Goal: Task Accomplishment & Management: Manage account settings

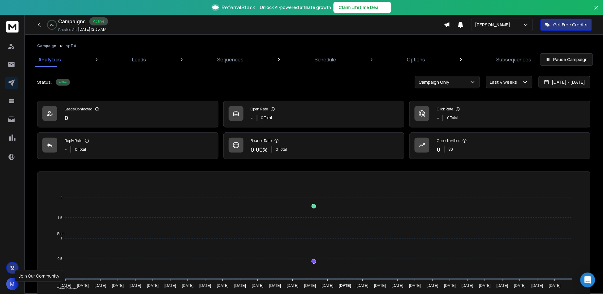
click at [10, 282] on span "M" at bounding box center [12, 283] width 12 height 12
click at [34, 287] on p "Settings" at bounding box center [33, 290] width 17 height 6
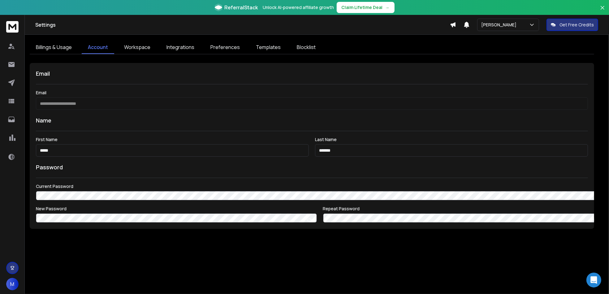
click at [160, 41] on link "Integrations" at bounding box center [180, 47] width 40 height 13
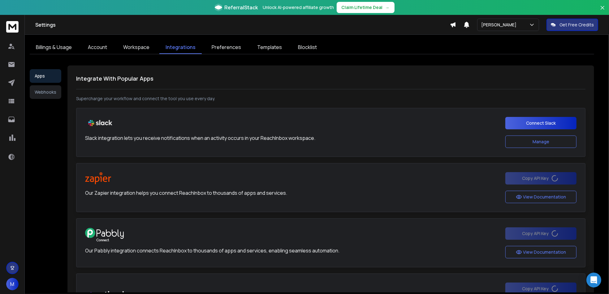
click at [35, 85] on button "Webhooks" at bounding box center [46, 92] width 32 height 14
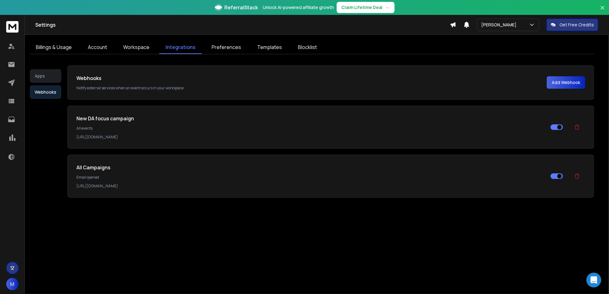
click at [578, 76] on button "Add Webhook" at bounding box center [566, 82] width 38 height 12
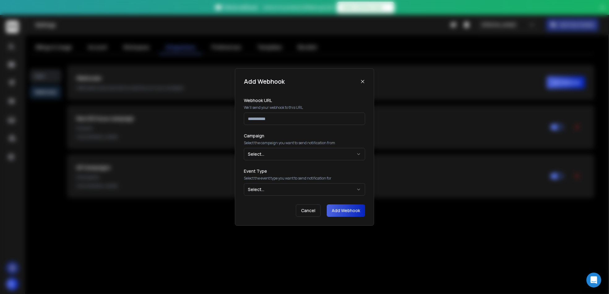
click at [279, 125] on input at bounding box center [304, 118] width 121 height 12
paste input "**********"
type input "**********"
click at [268, 154] on button "Select..." at bounding box center [304, 154] width 121 height 12
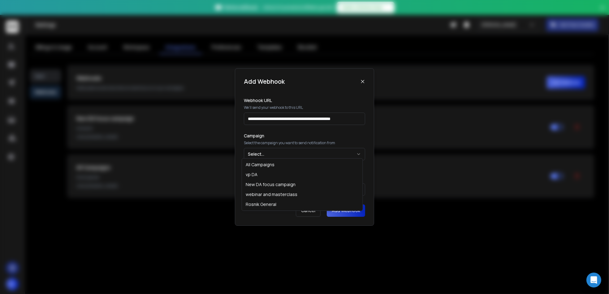
select select "*****"
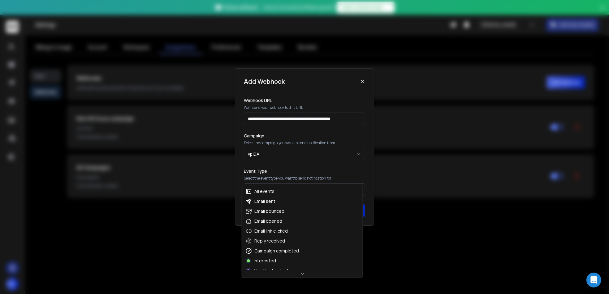
click at [266, 183] on button "Select..." at bounding box center [304, 189] width 121 height 12
select select "**********"
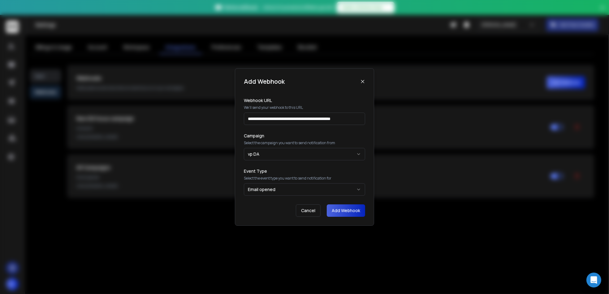
click at [347, 204] on button "Add Webhook" at bounding box center [346, 210] width 38 height 12
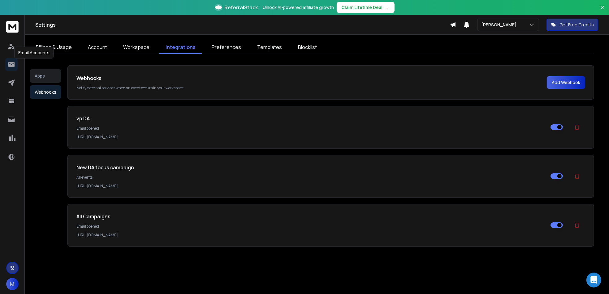
click at [10, 62] on icon at bounding box center [11, 64] width 6 height 5
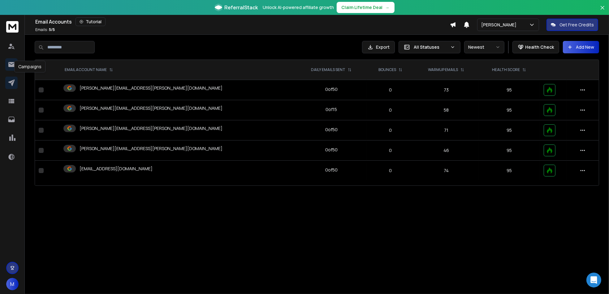
click at [8, 80] on icon at bounding box center [11, 83] width 7 height 7
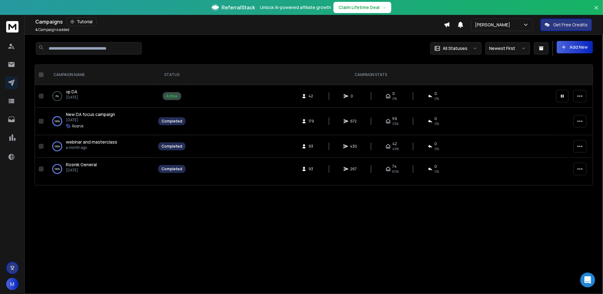
click at [66, 89] on span "vp DA" at bounding box center [71, 92] width 11 height 6
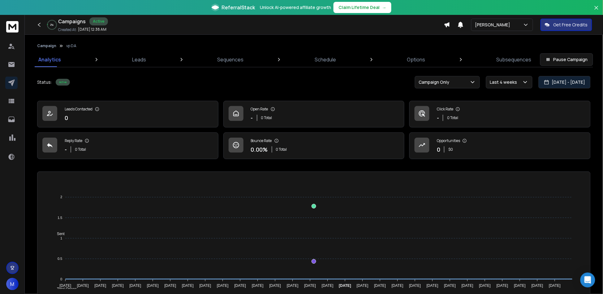
click at [568, 76] on button "[DATE] - [DATE]" at bounding box center [565, 82] width 52 height 12
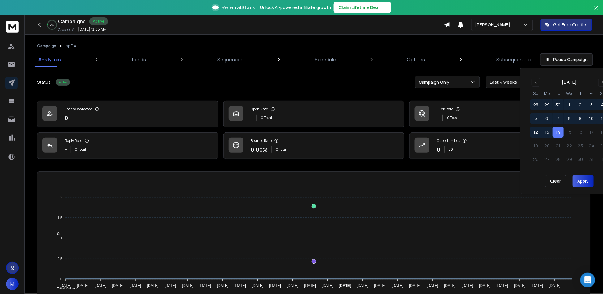
click at [573, 175] on button "Apply" at bounding box center [583, 181] width 21 height 12
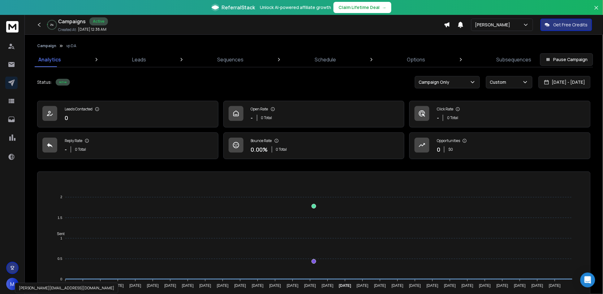
click at [7, 286] on span "M" at bounding box center [12, 283] width 12 height 12
click at [32, 287] on p "Settings" at bounding box center [33, 290] width 17 height 6
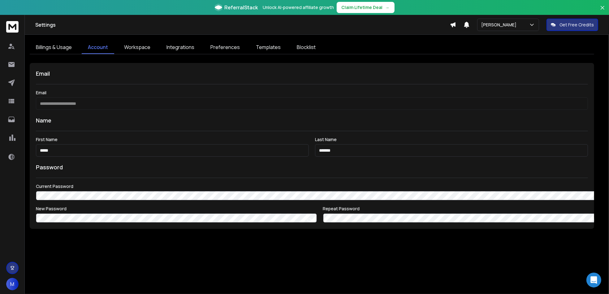
click at [160, 41] on link "Integrations" at bounding box center [180, 47] width 40 height 13
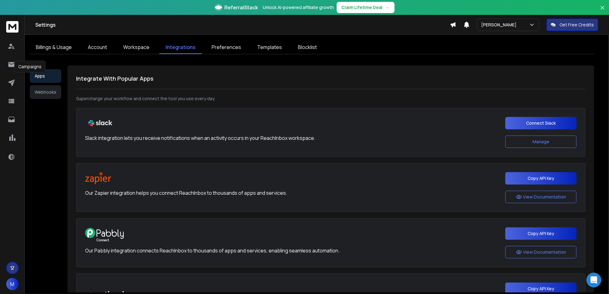
click at [27, 68] on div "Campaigns" at bounding box center [29, 67] width 31 height 12
click at [37, 85] on button "Webhooks" at bounding box center [46, 92] width 32 height 14
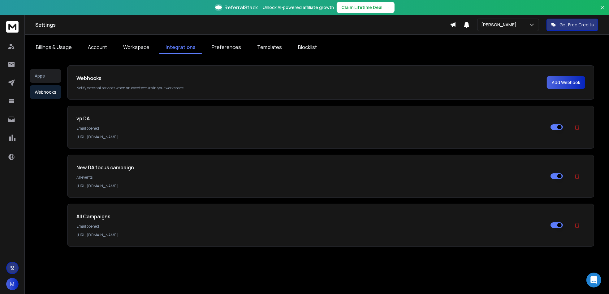
click at [563, 124] on button "button" at bounding box center [557, 127] width 12 height 6
click at [79, 115] on div "vp DA Email opened https://hooks.zapier.com/hooks/catch/1921102/udcjon0/" at bounding box center [310, 127] width 469 height 25
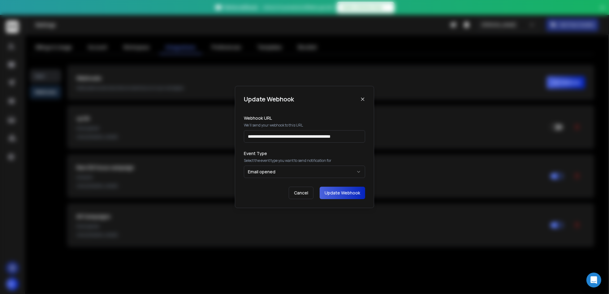
click at [309, 139] on input "**********" at bounding box center [304, 136] width 121 height 12
click at [365, 102] on icon at bounding box center [362, 99] width 5 height 5
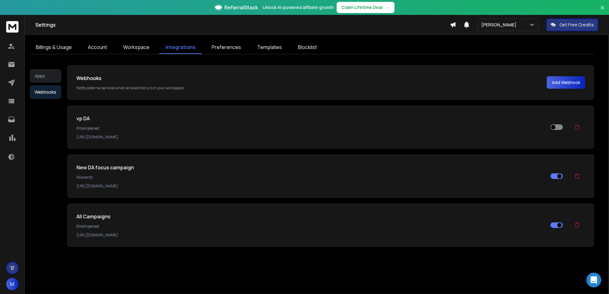
click at [563, 124] on button "button" at bounding box center [557, 127] width 12 height 6
click at [8, 61] on icon at bounding box center [11, 64] width 7 height 7
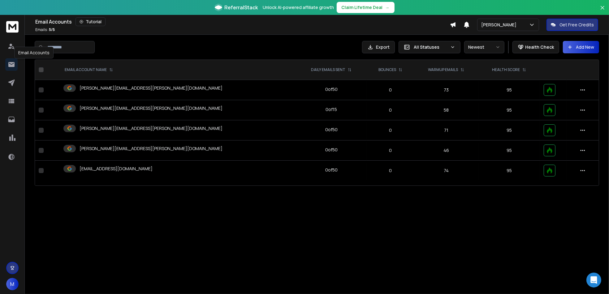
click at [8, 62] on icon at bounding box center [11, 64] width 6 height 5
click at [11, 61] on icon at bounding box center [11, 64] width 7 height 7
click at [10, 62] on icon at bounding box center [11, 64] width 6 height 5
click at [7, 76] on link at bounding box center [11, 82] width 12 height 12
